Goal: Task Accomplishment & Management: Manage account settings

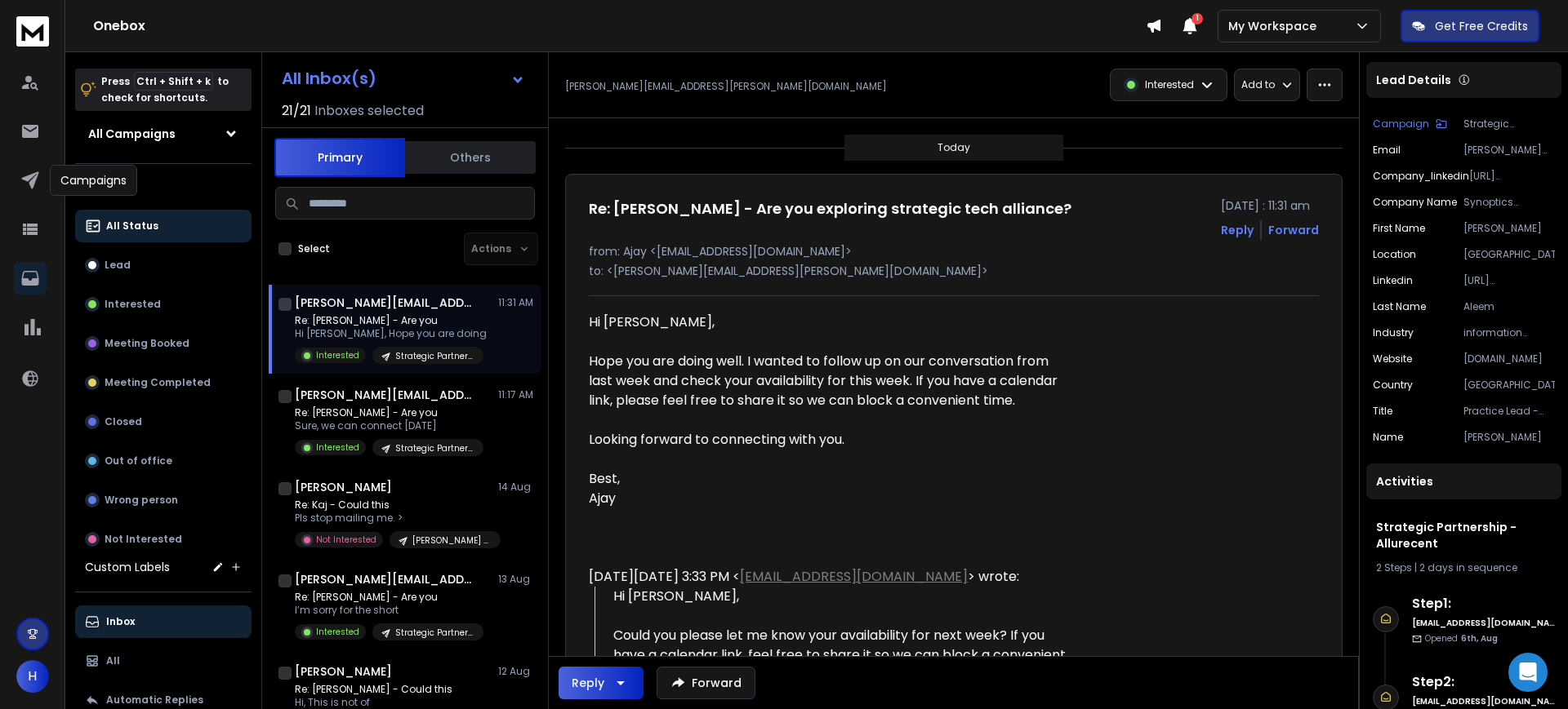
scroll to position [306, 0]
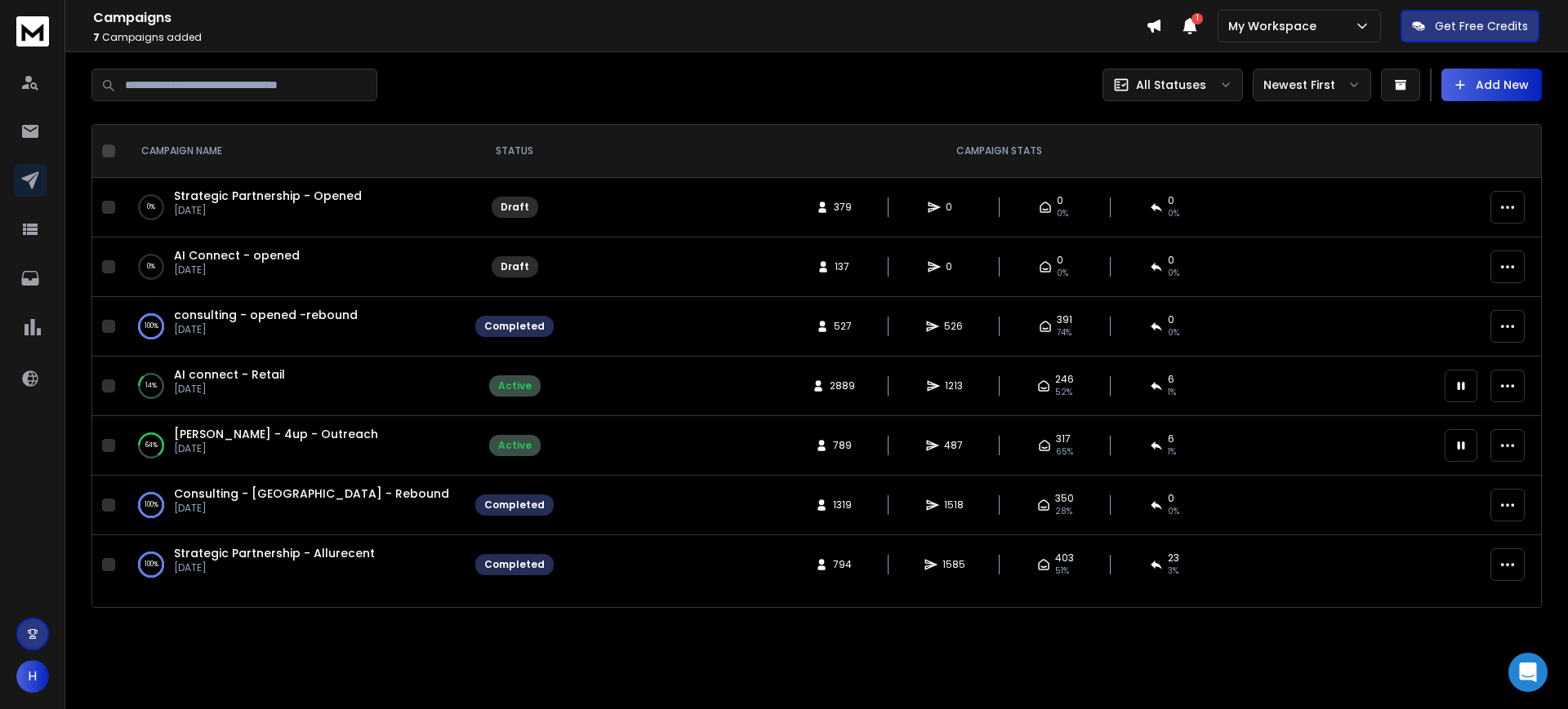
click at [240, 491] on span "Consulting - [GEOGRAPHIC_DATA] - Rebound" at bounding box center [311, 494] width 275 height 16
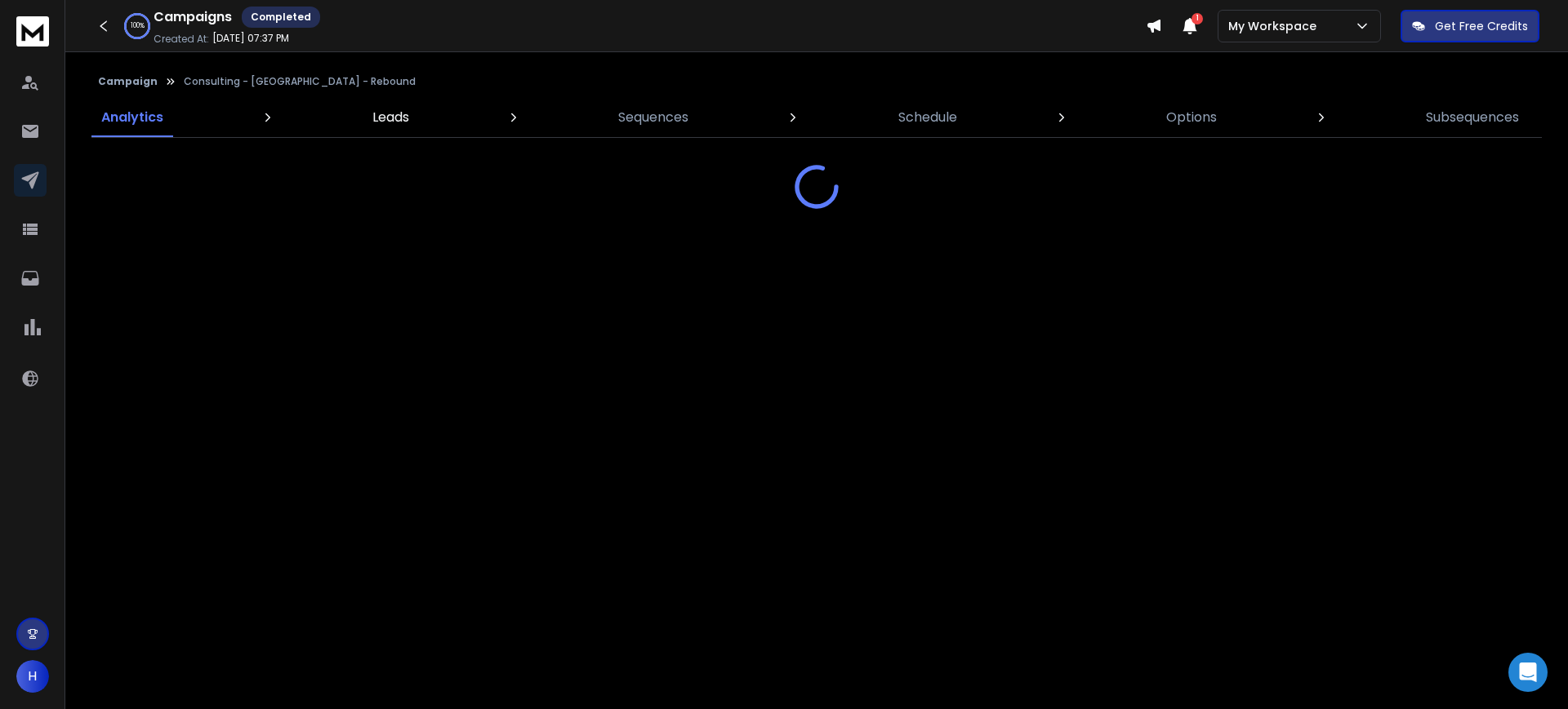
click at [381, 121] on p "Leads" at bounding box center [391, 117] width 36 height 20
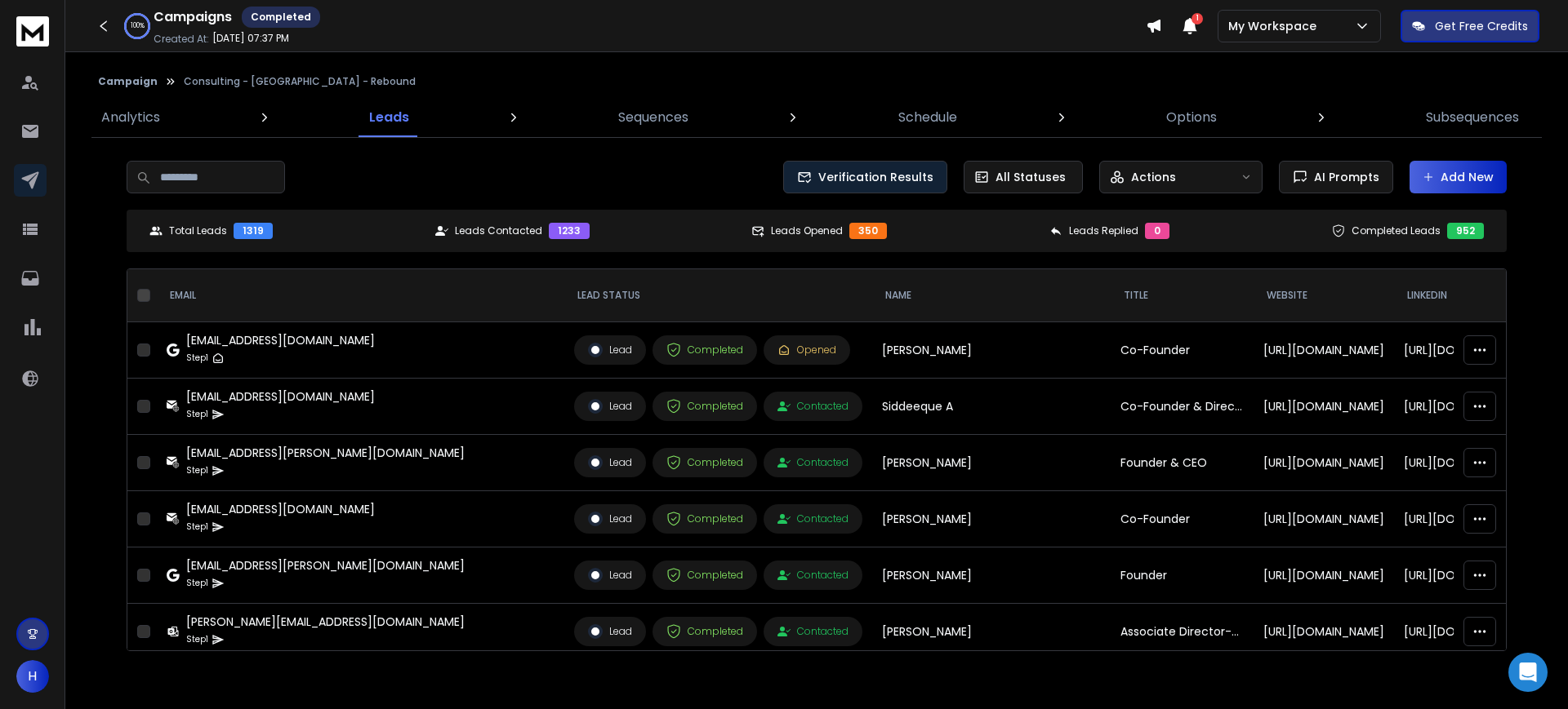
click at [905, 169] on span "Verification Results" at bounding box center [873, 177] width 122 height 16
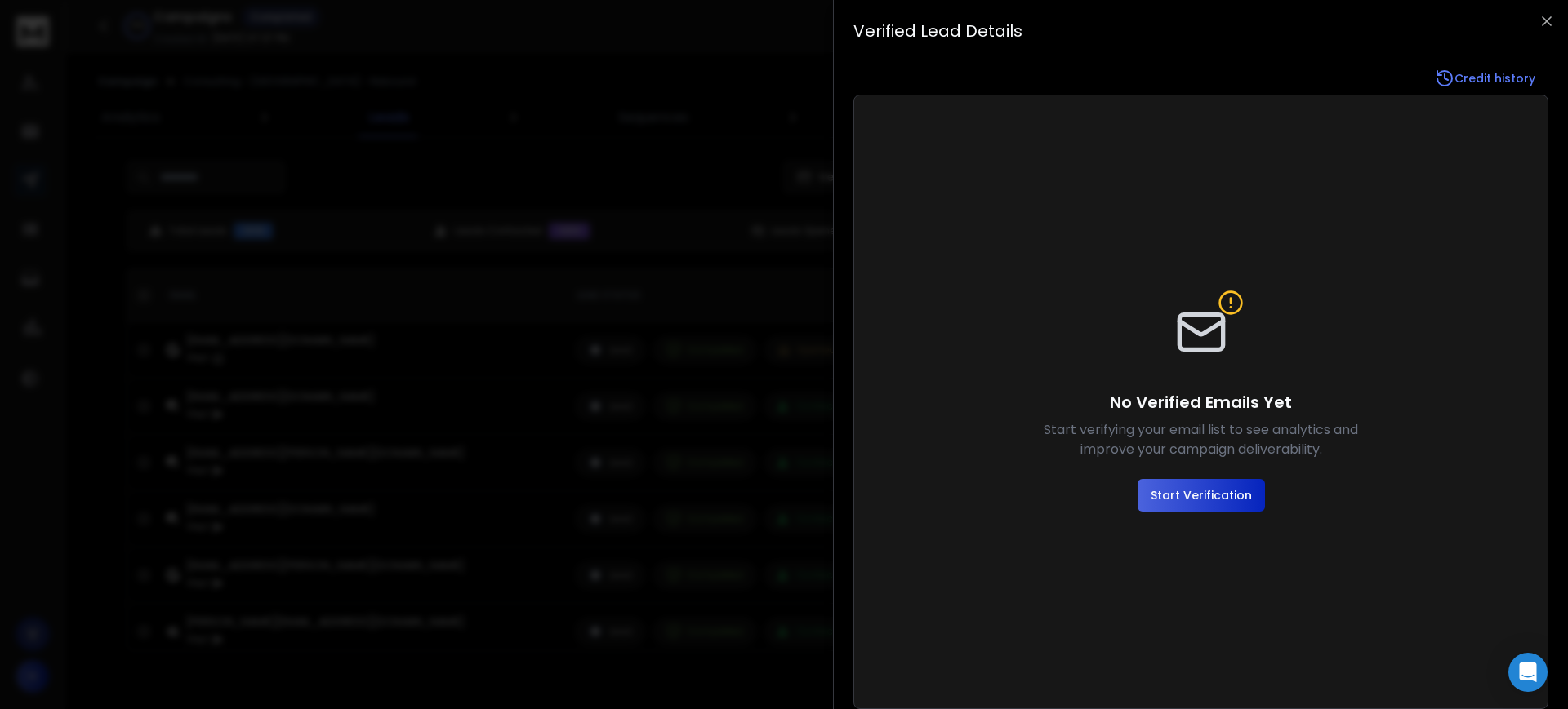
click at [1541, 7] on div "Sheet Title Verified Lead Details Credit history No Verified Emails Yet Start v…" at bounding box center [1200, 354] width 735 height 709
click at [1539, 15] on icon "button" at bounding box center [1546, 21] width 16 height 16
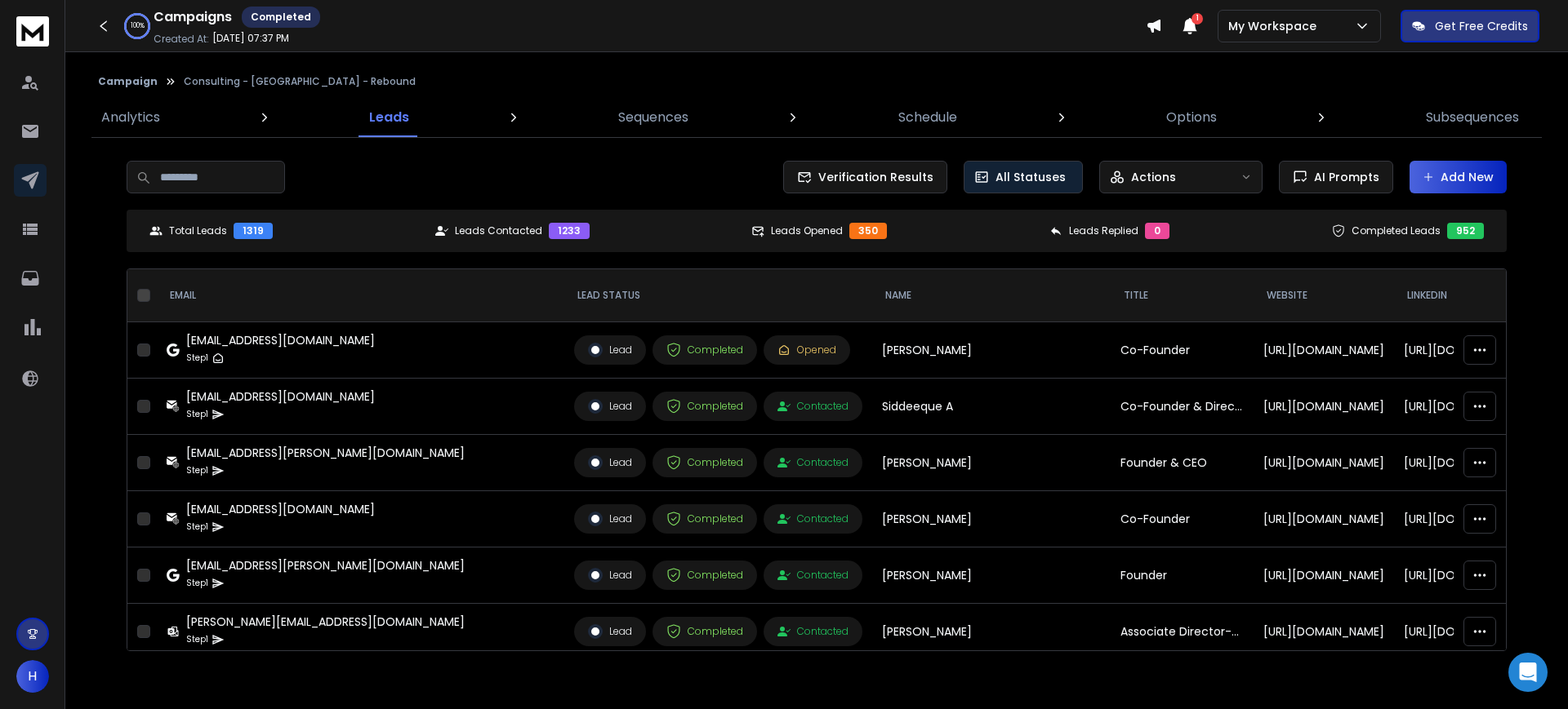
click at [1019, 182] on p "All Statuses" at bounding box center [1030, 177] width 70 height 16
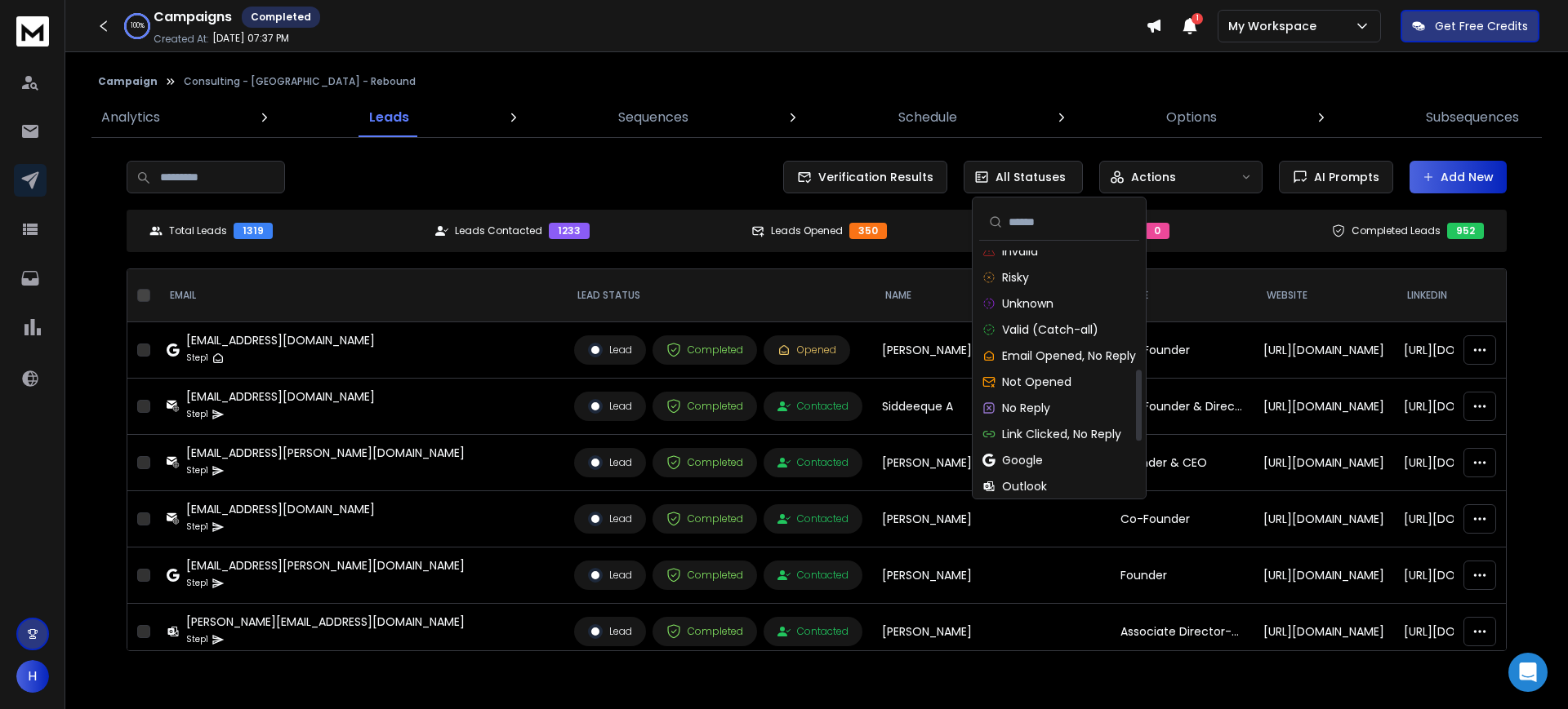
scroll to position [408, 0]
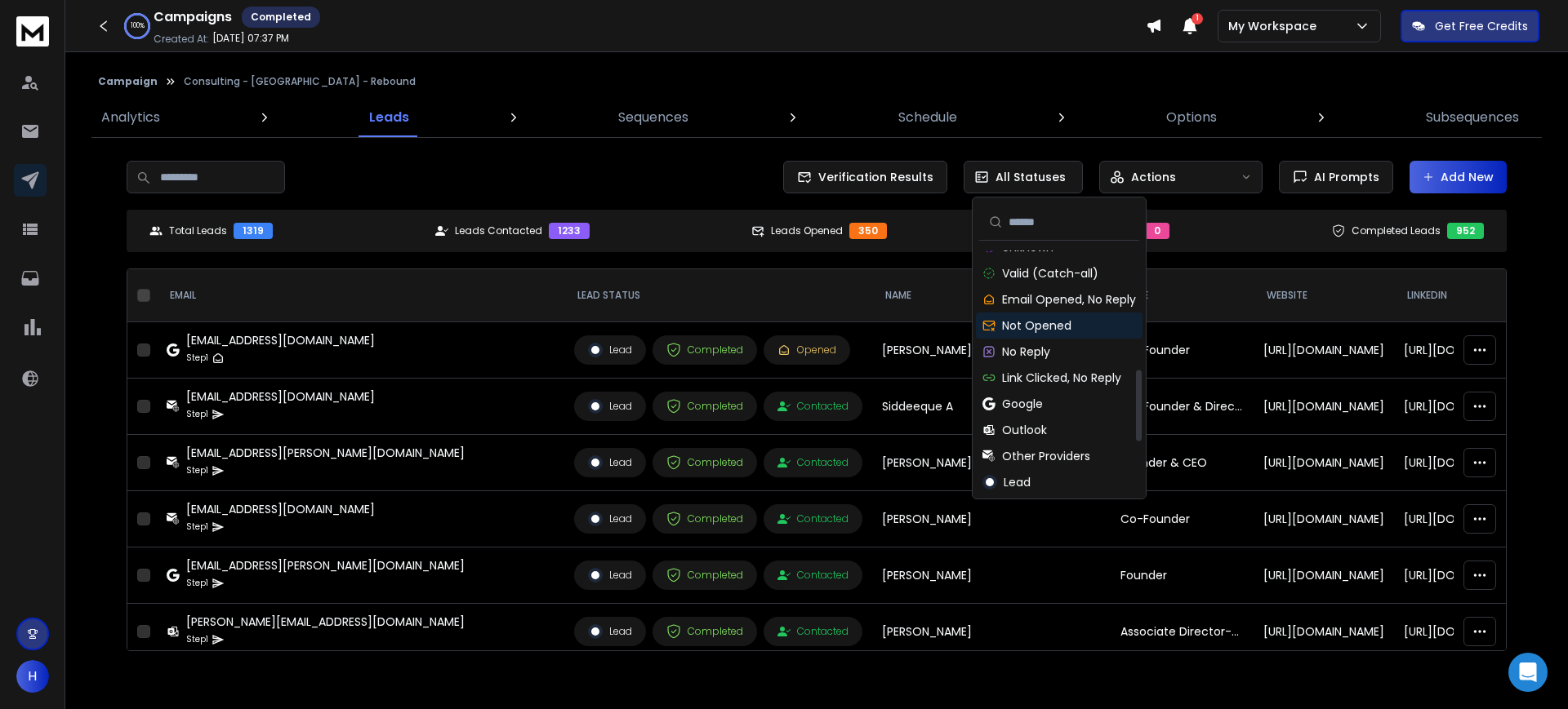
click at [1035, 323] on p "Not Opened" at bounding box center [1037, 325] width 69 height 16
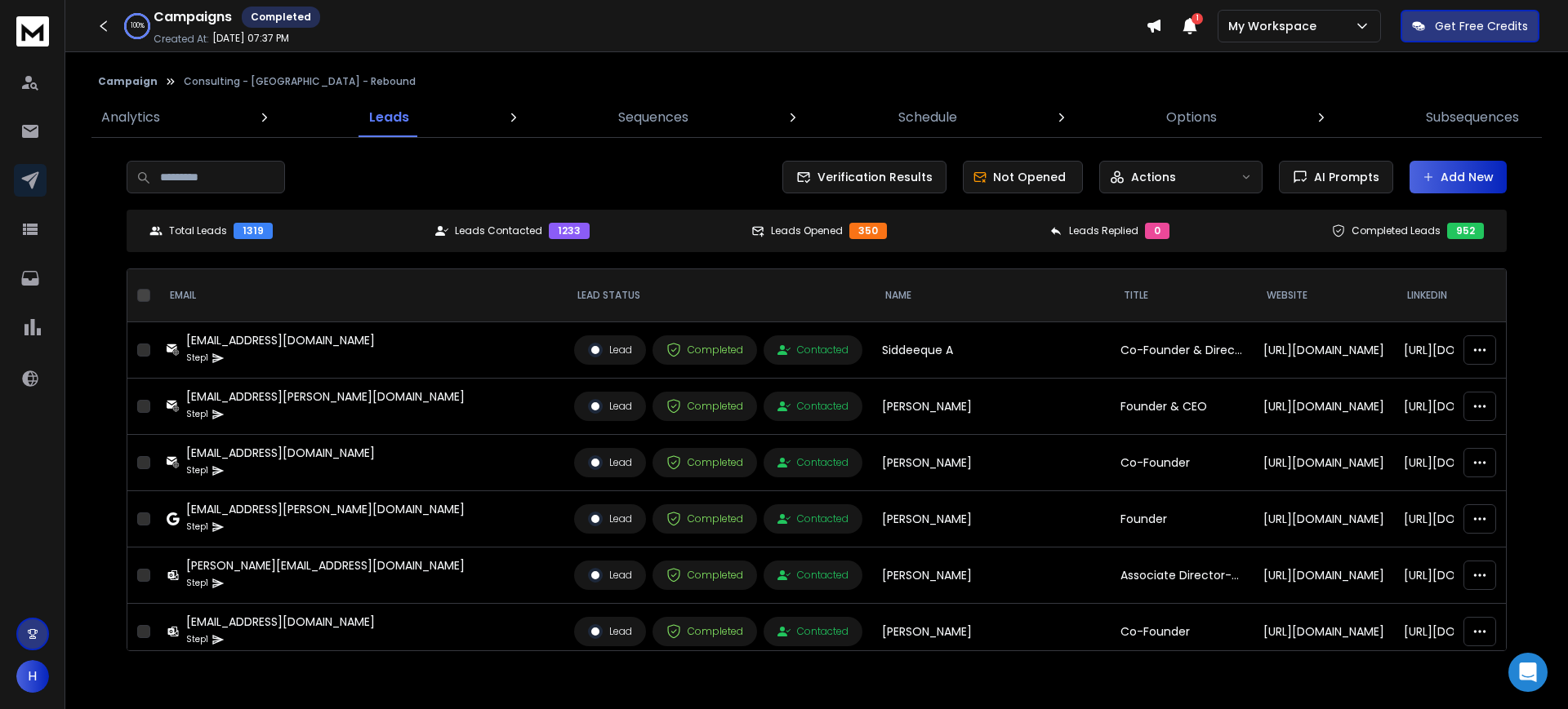
click at [464, 148] on div "Campaign Consulting - [GEOGRAPHIC_DATA] - Rebound Analytics Leads Sequences Sch…" at bounding box center [816, 355] width 1450 height 573
click at [483, 194] on div "Verification Results Not Opened Actions AI Prompts Add New Total Leads 1319 Lea…" at bounding box center [816, 397] width 1380 height 474
click at [32, 176] on icon at bounding box center [30, 180] width 17 height 17
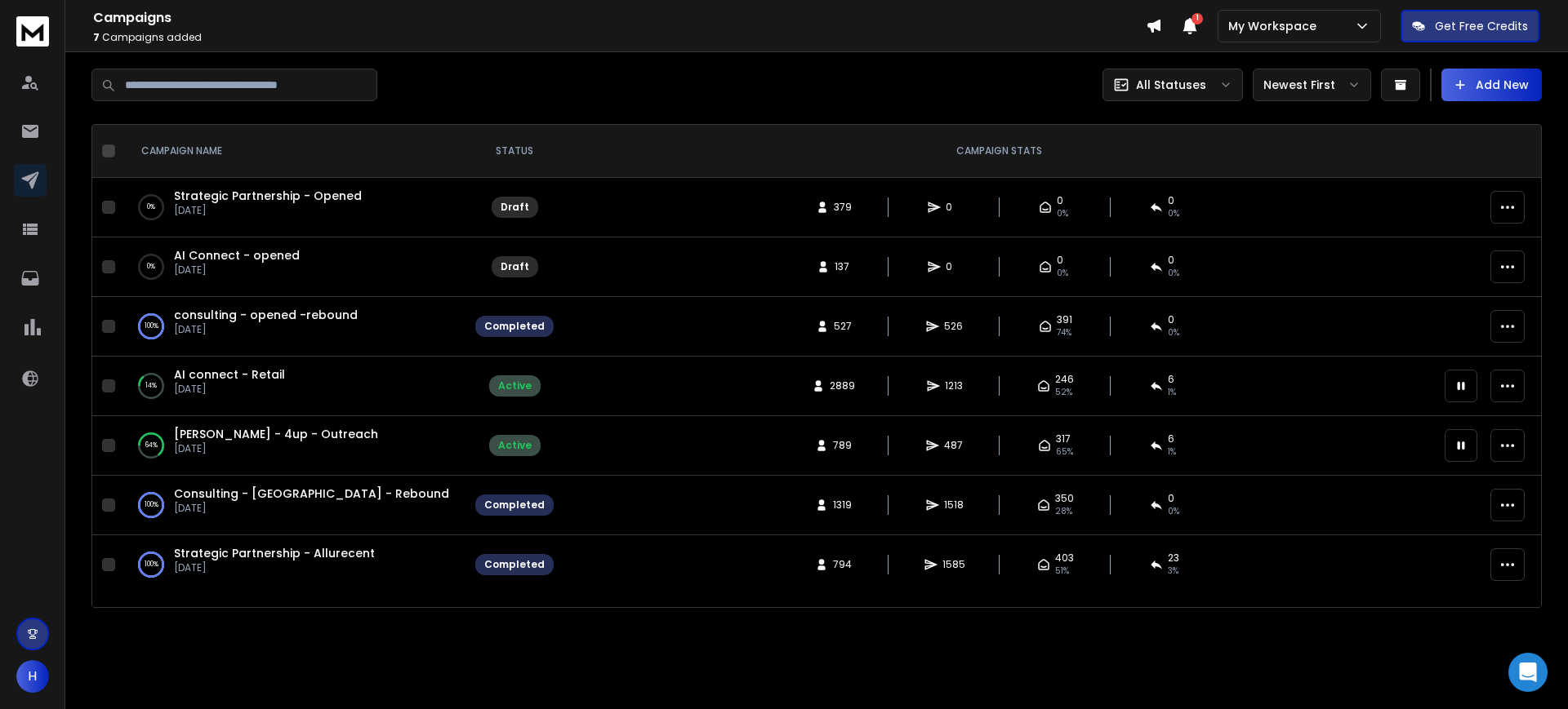
click at [257, 314] on span "consulting - opened -rebound" at bounding box center [266, 315] width 184 height 16
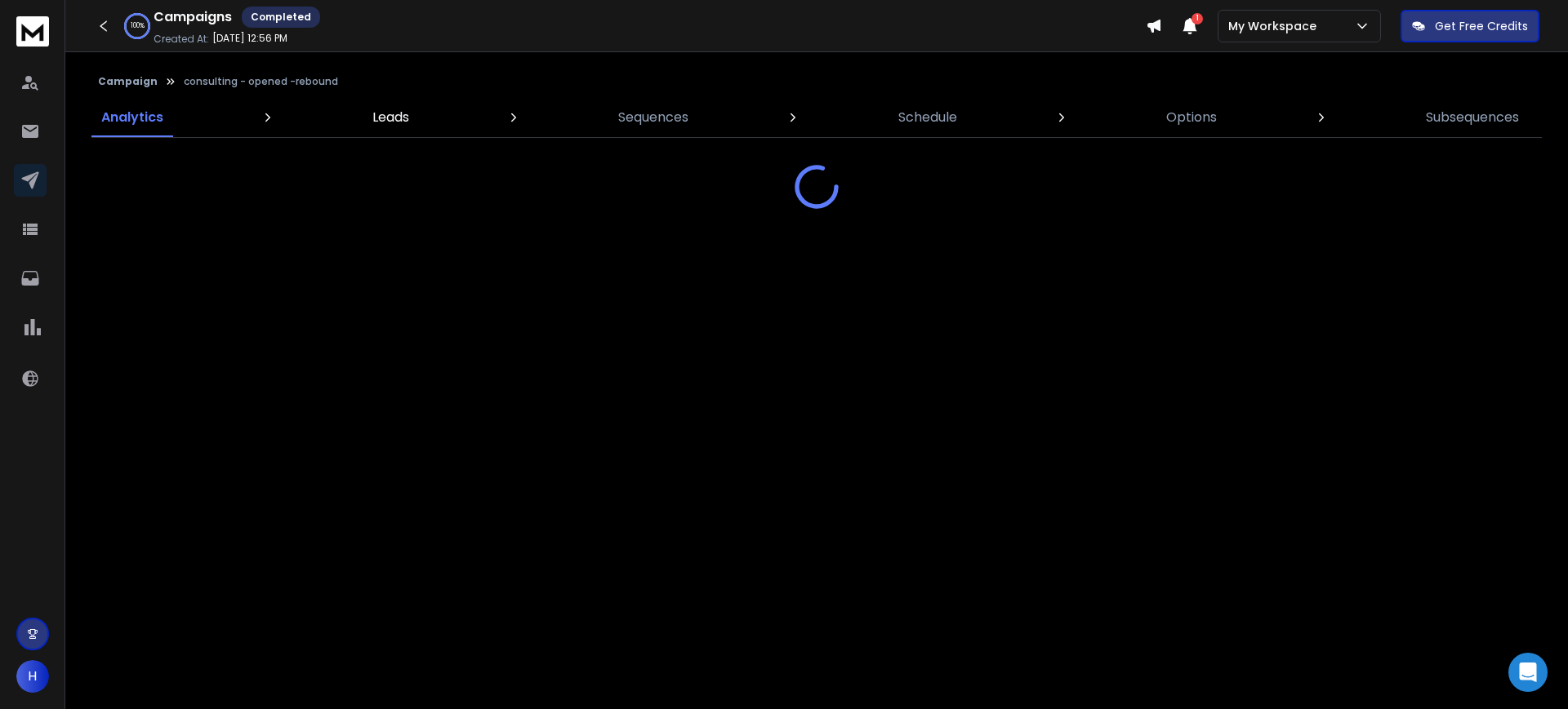
click at [381, 124] on p "Leads" at bounding box center [391, 117] width 36 height 20
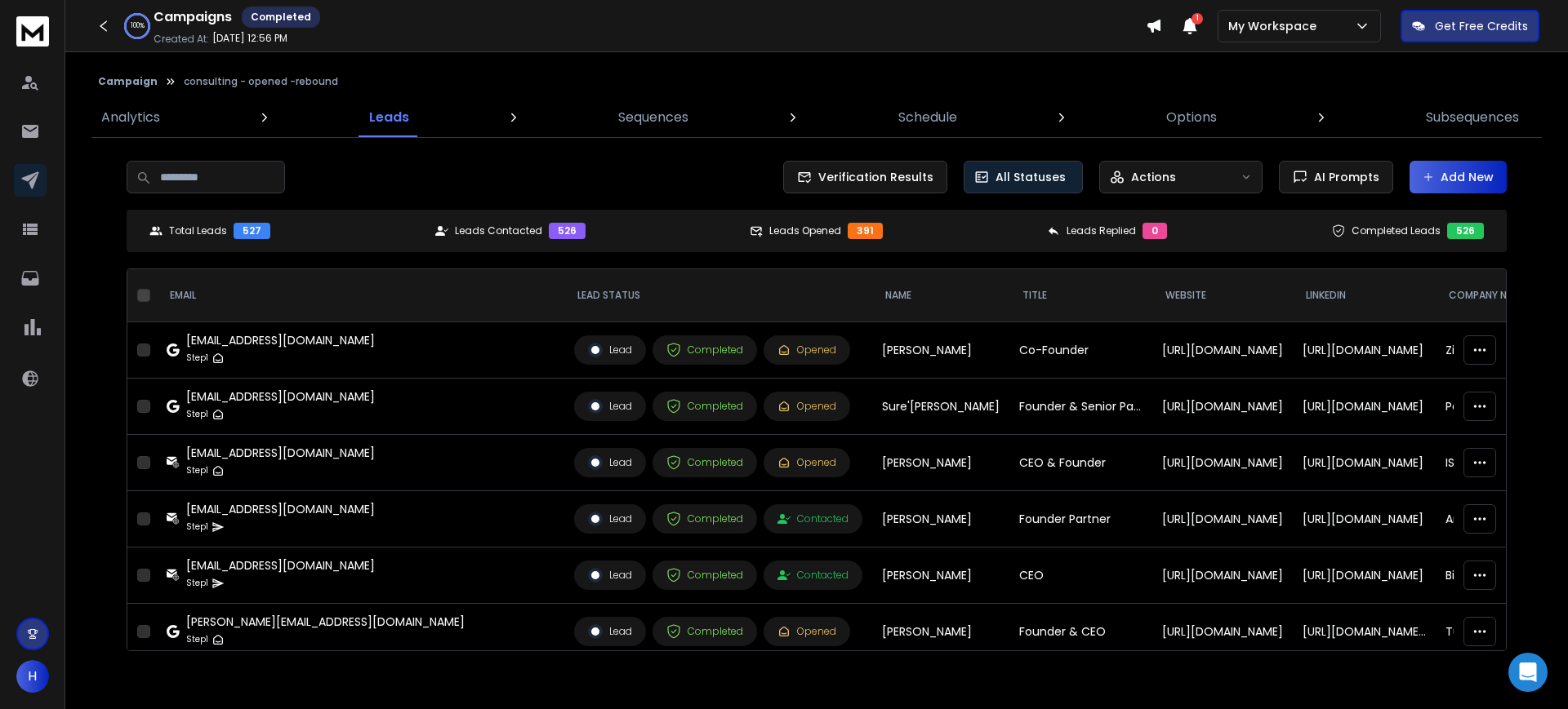
click at [1011, 179] on p "All Statuses" at bounding box center [1030, 177] width 70 height 16
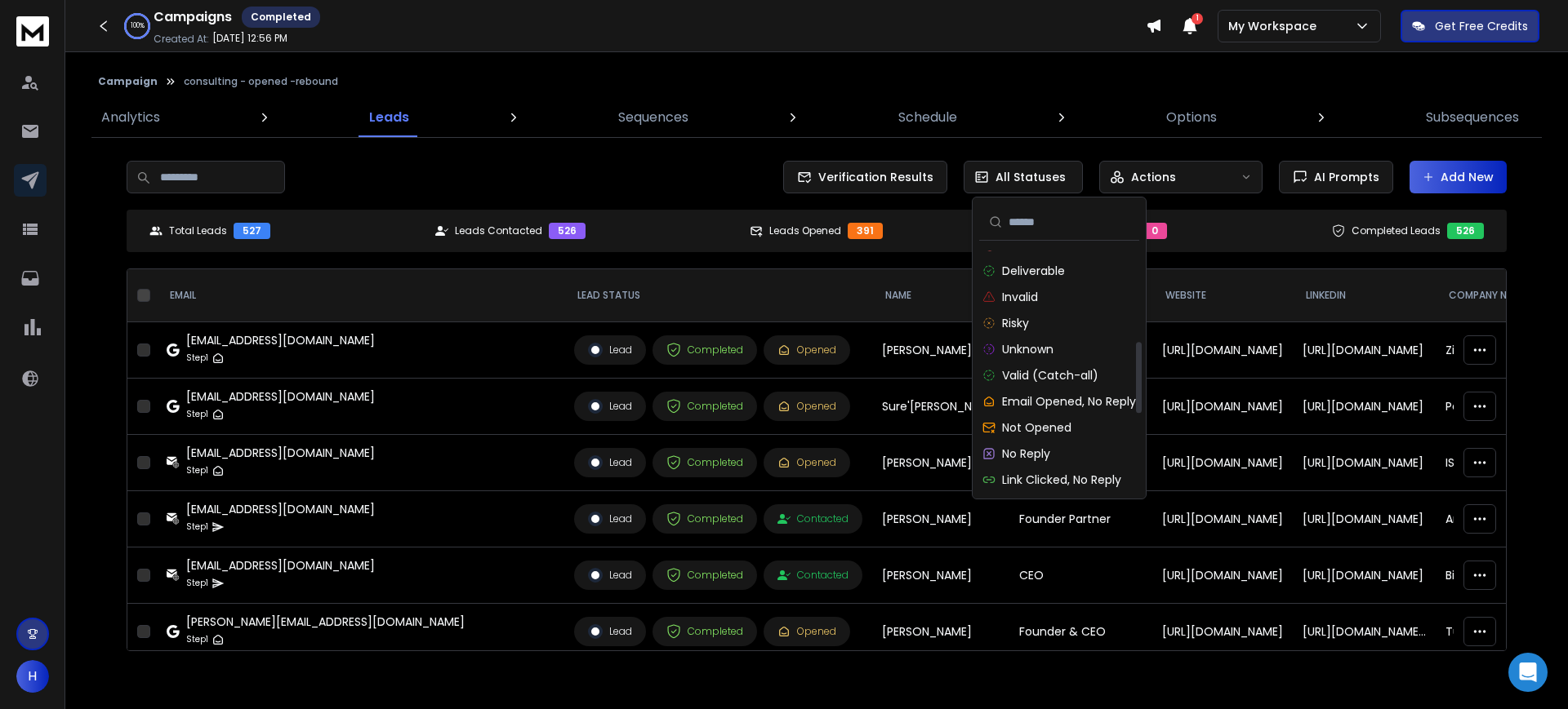
scroll to position [408, 0]
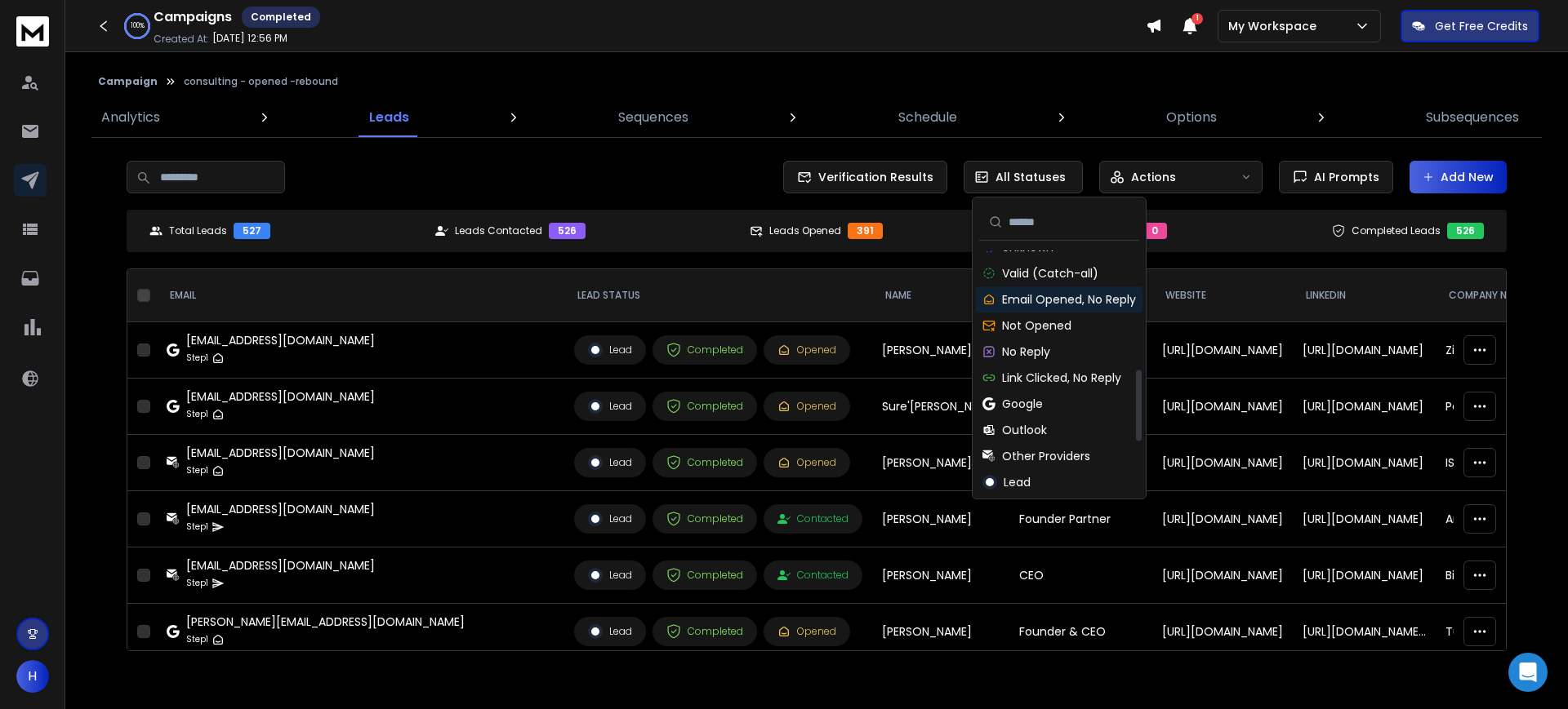
click at [1076, 305] on p "Email Opened, No Reply" at bounding box center [1069, 299] width 134 height 16
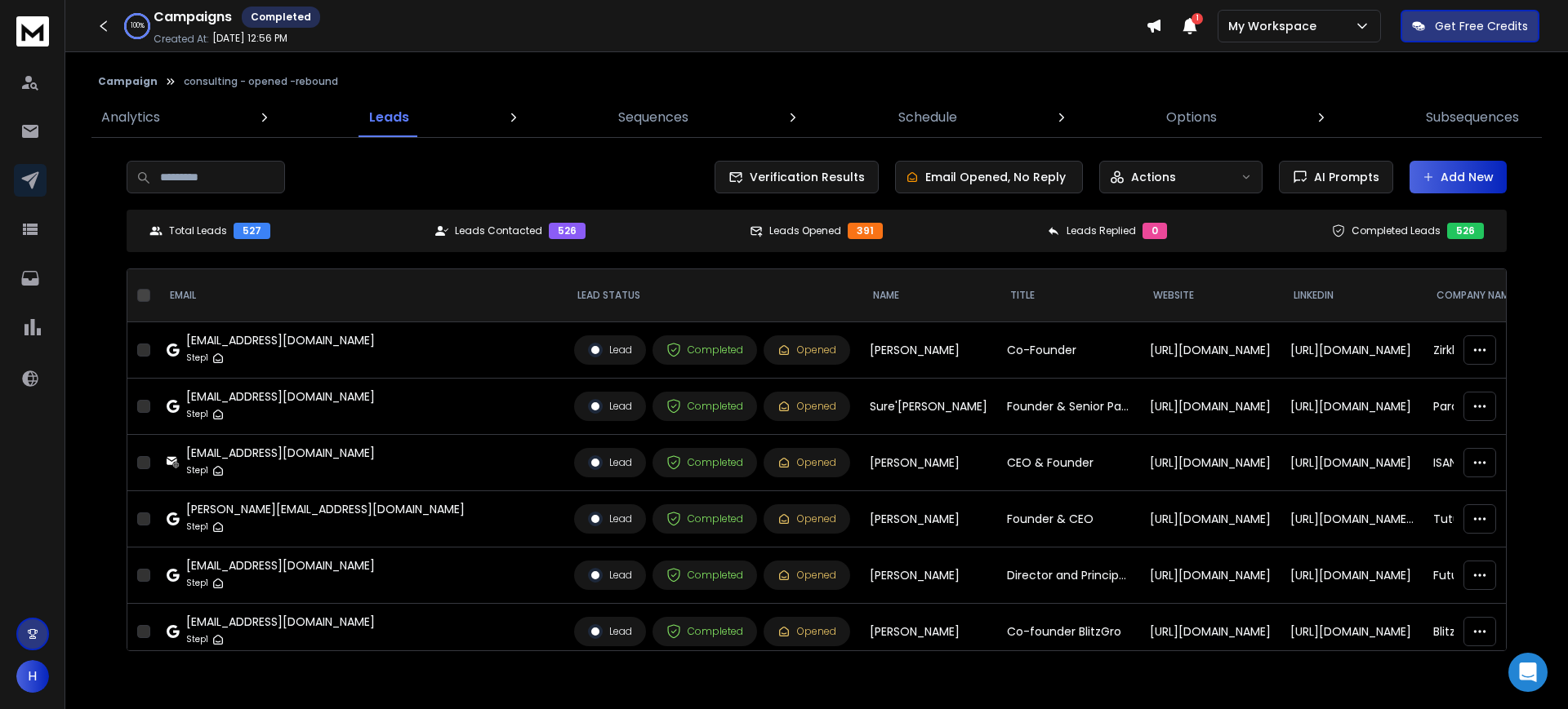
click at [351, 187] on div "Verification Results Email Opened, No Reply Actions AI Prompts Add New" at bounding box center [816, 177] width 1380 height 33
click at [30, 194] on link at bounding box center [30, 181] width 33 height 33
